Goal: Navigation & Orientation: Find specific page/section

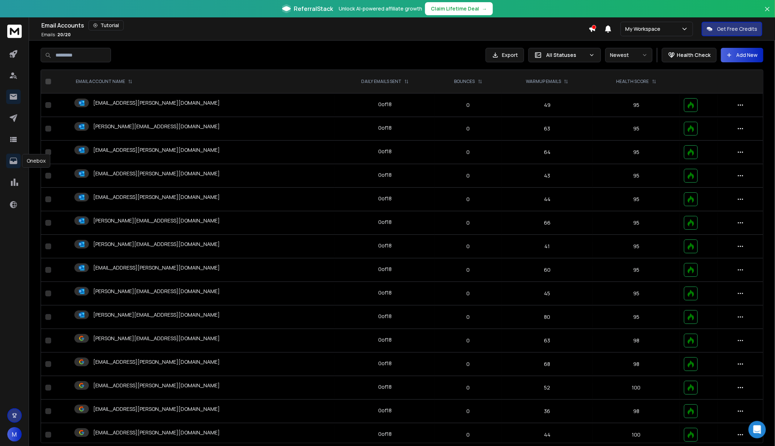
click at [13, 160] on icon at bounding box center [13, 161] width 9 height 9
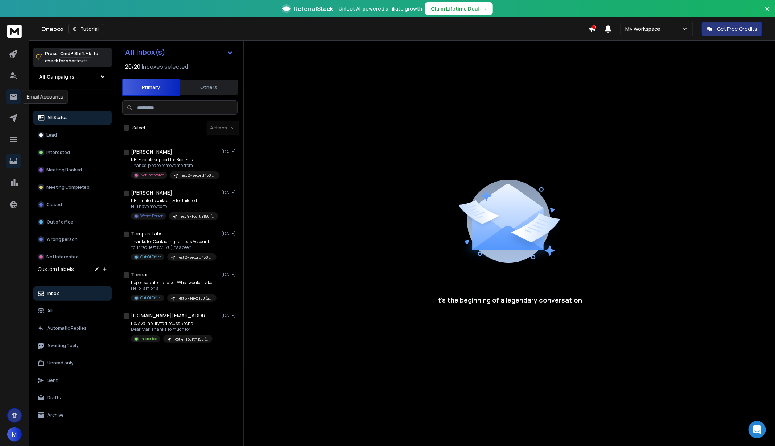
click at [16, 98] on icon at bounding box center [13, 97] width 7 height 6
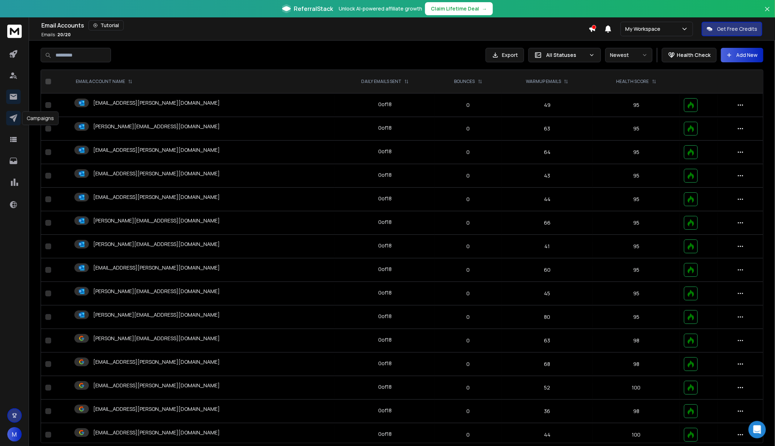
click at [16, 118] on icon at bounding box center [13, 118] width 9 height 9
